Goal: Communication & Community: Answer question/provide support

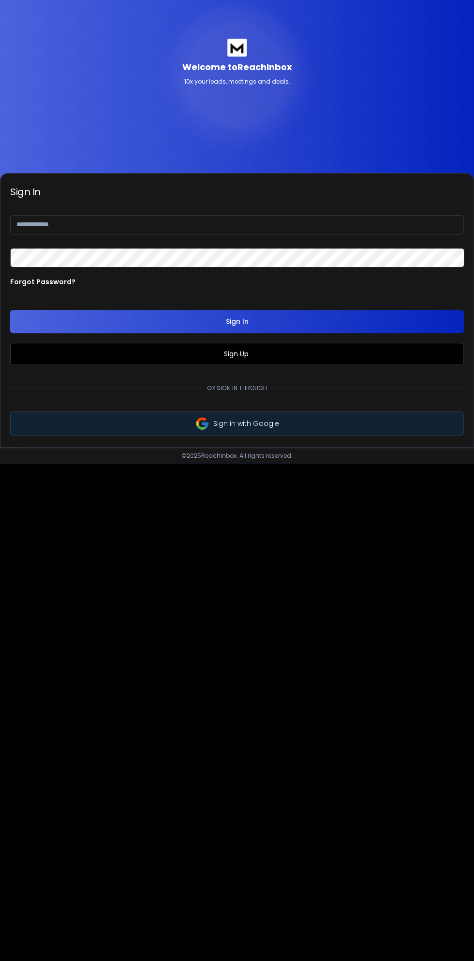
click at [107, 433] on button "Sign in with Google" at bounding box center [236, 423] width 453 height 24
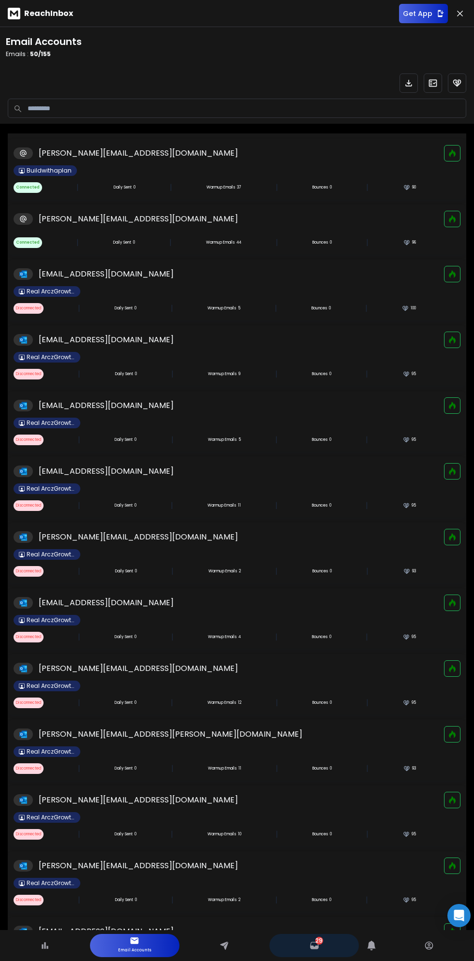
click at [318, 940] on span "29" at bounding box center [318, 941] width 7 height 8
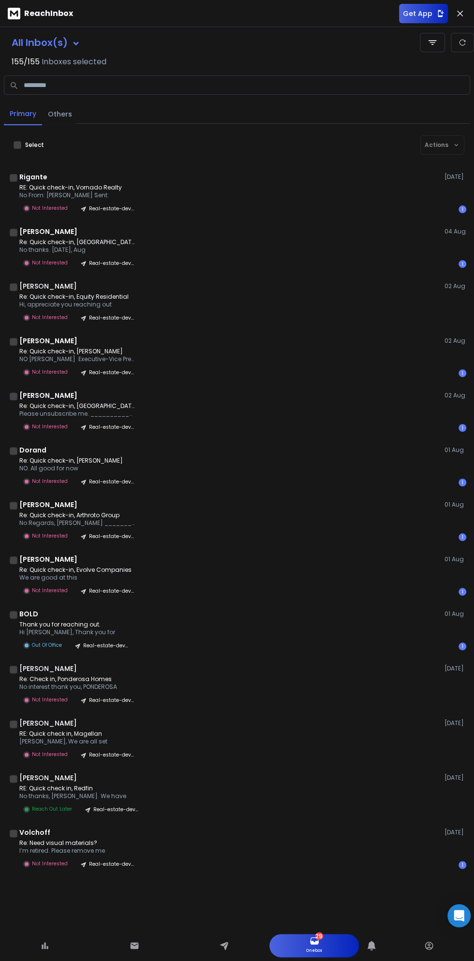
click at [69, 192] on p "No From: samuel Omilaju Sent:" at bounding box center [77, 195] width 116 height 8
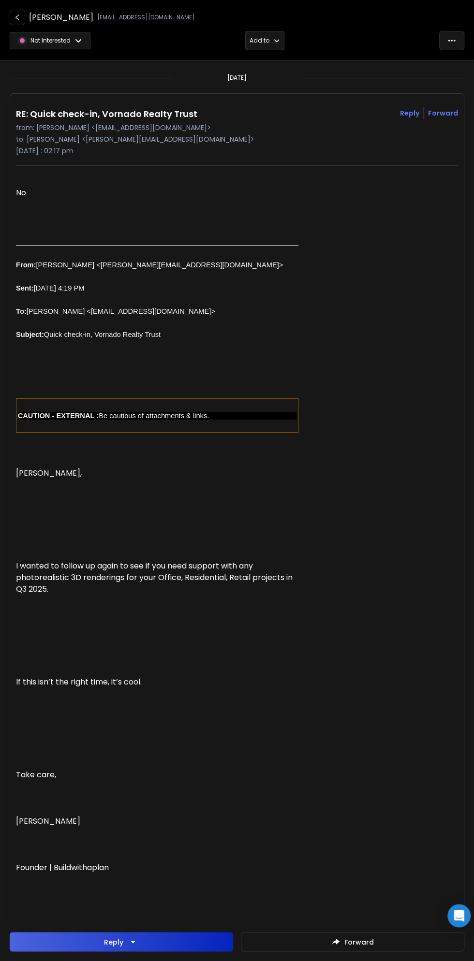
click at [39, 195] on p "No" at bounding box center [157, 193] width 282 height 12
click at [404, 113] on button "Reply" at bounding box center [409, 113] width 19 height 10
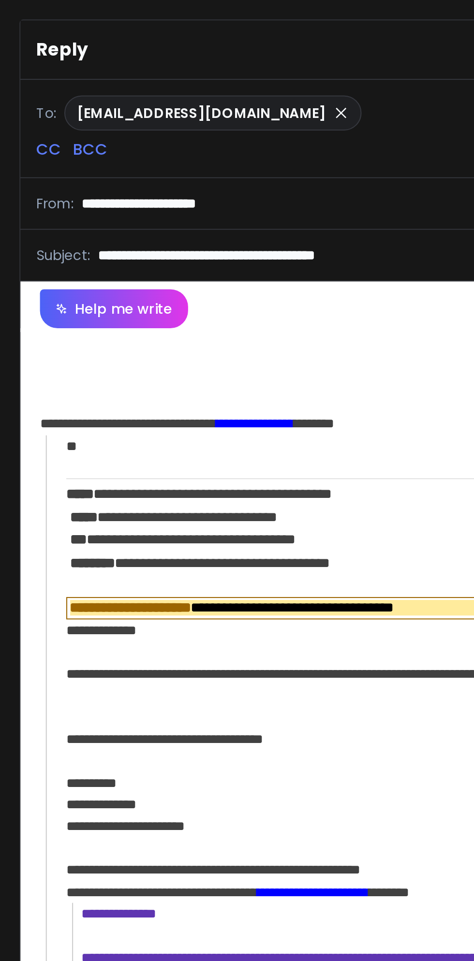
click at [26, 176] on div at bounding box center [237, 178] width 434 height 11
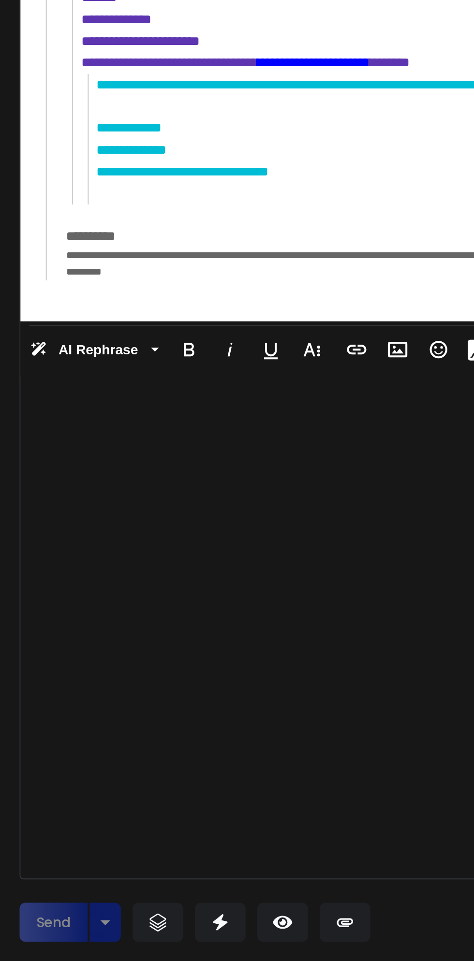
click at [84, 944] on button at bounding box center [78, 941] width 25 height 19
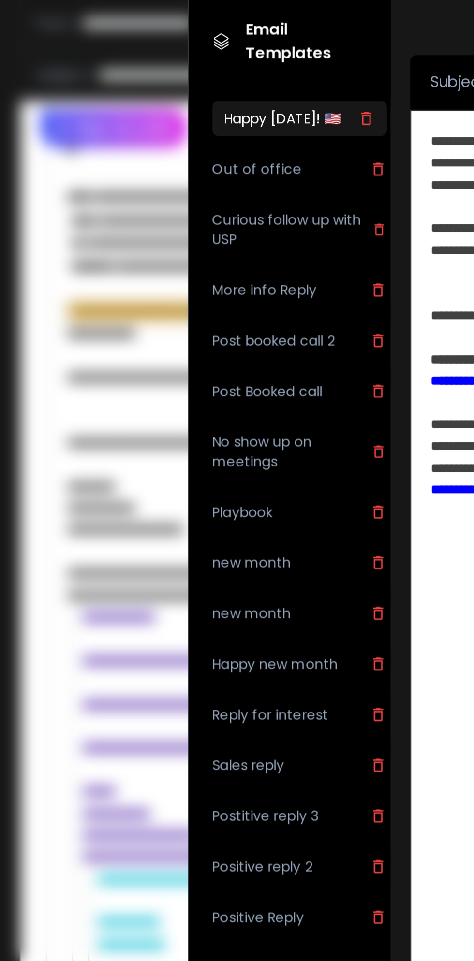
scroll to position [59, 0]
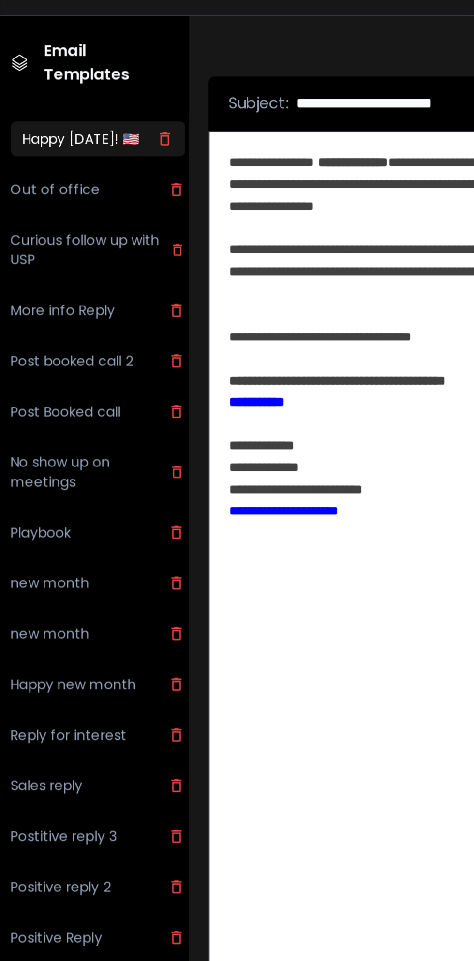
click at [123, 162] on h3 "Reply for interest" at bounding box center [140, 158] width 58 height 10
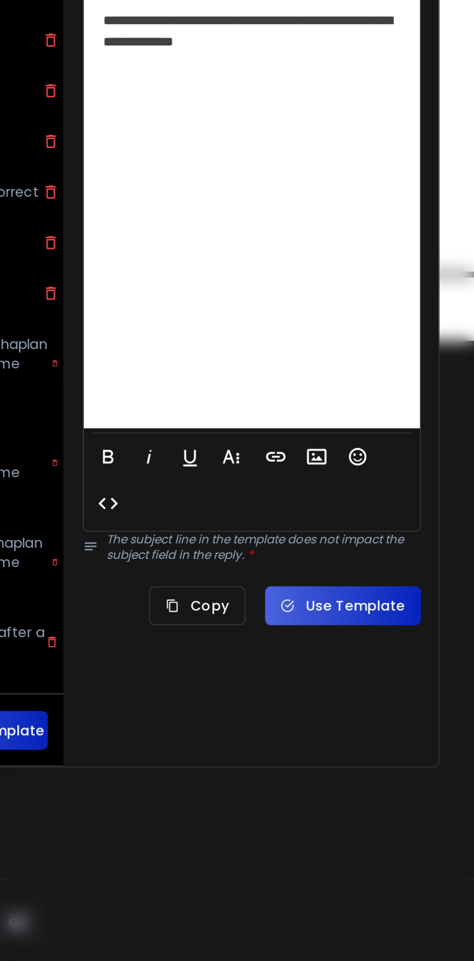
click at [318, 785] on button "Use Template" at bounding box center [332, 784] width 77 height 19
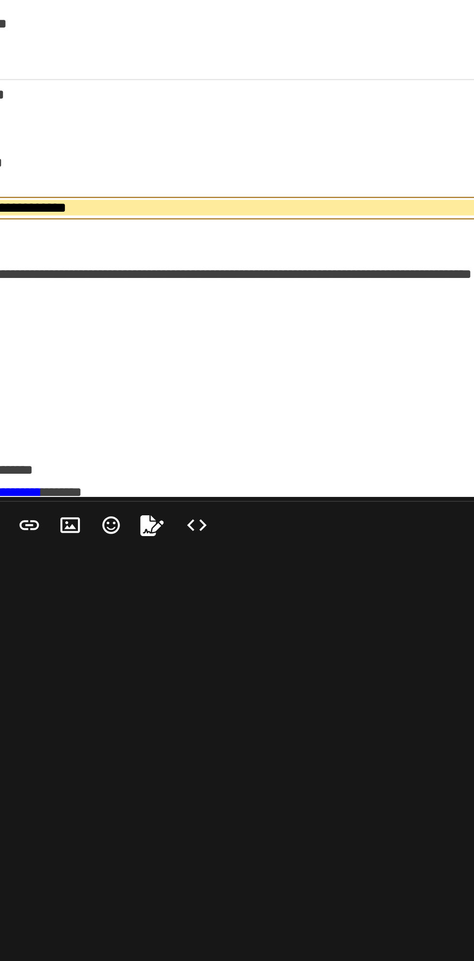
scroll to position [0, 0]
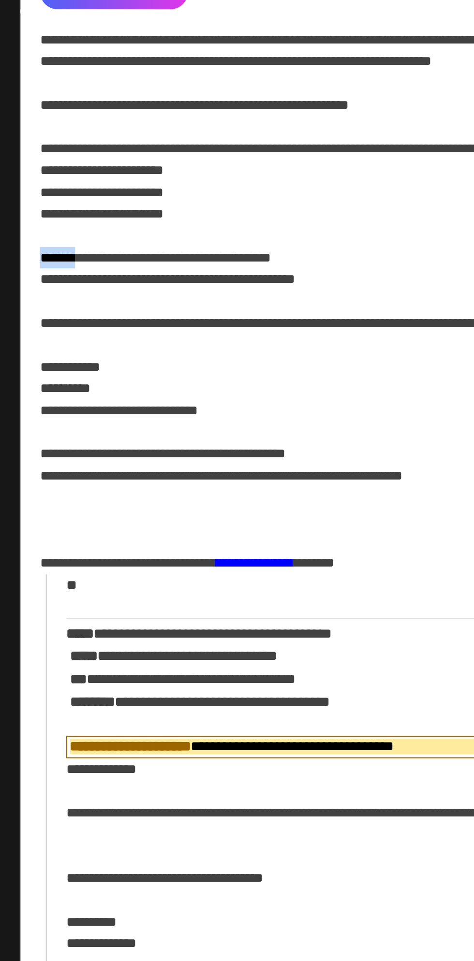
click at [18, 283] on div "**********" at bounding box center [235, 403] width 451 height 480
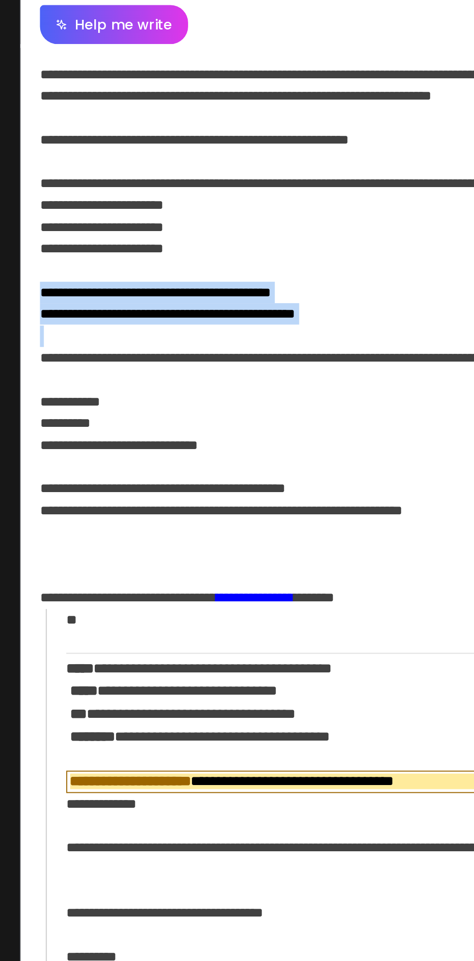
copy div "**********"
